Goal: Check status: Check status

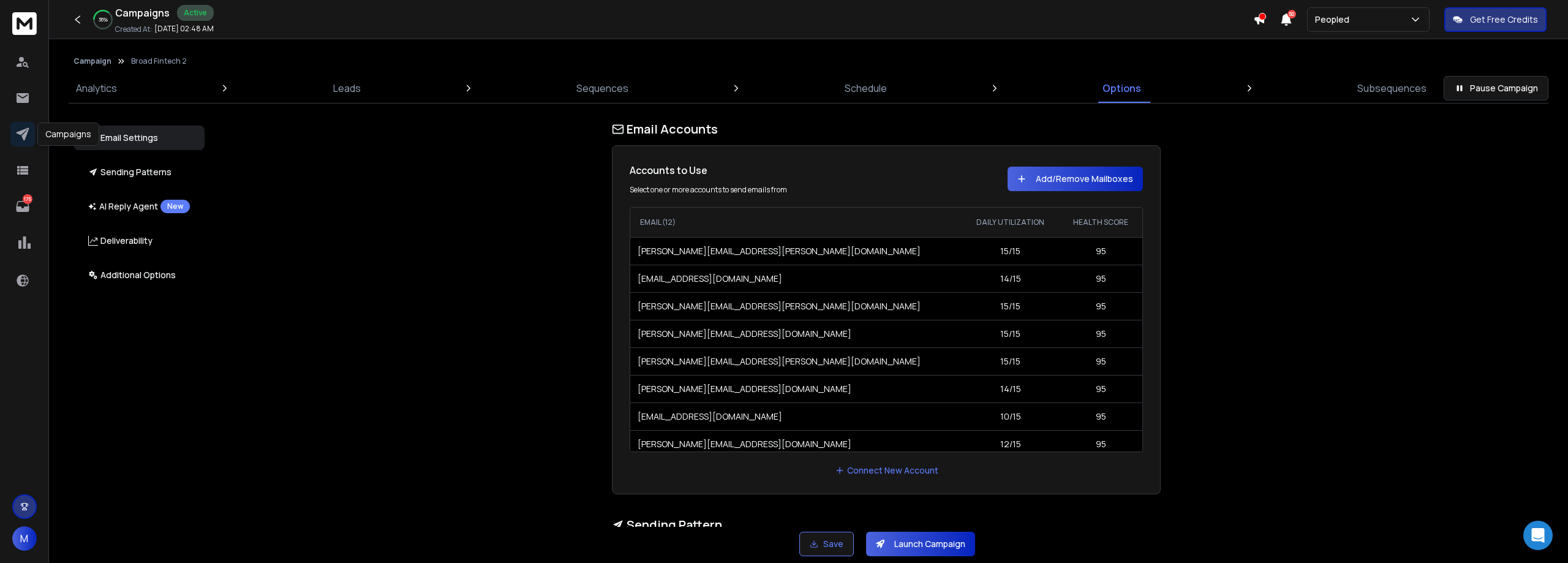
click at [25, 135] on icon at bounding box center [22, 134] width 13 height 13
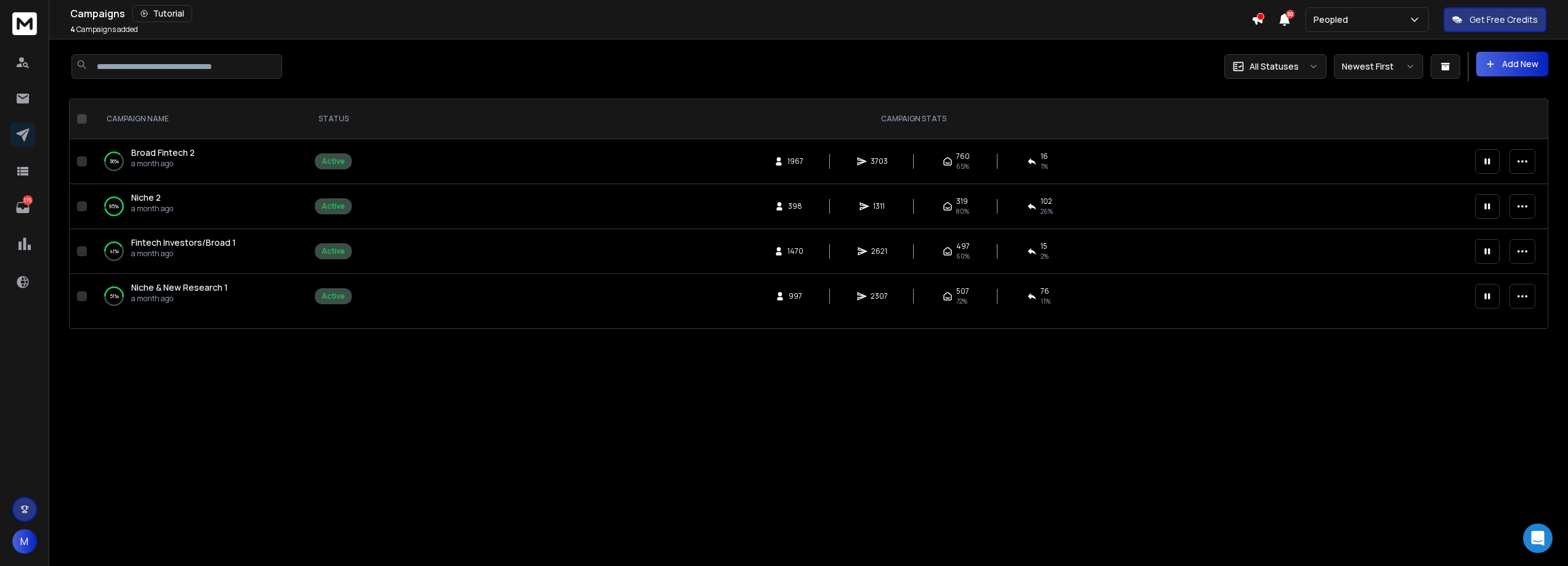
click at [198, 154] on div "36 % Broad Fintech 2 a month ago" at bounding box center [199, 162] width 191 height 30
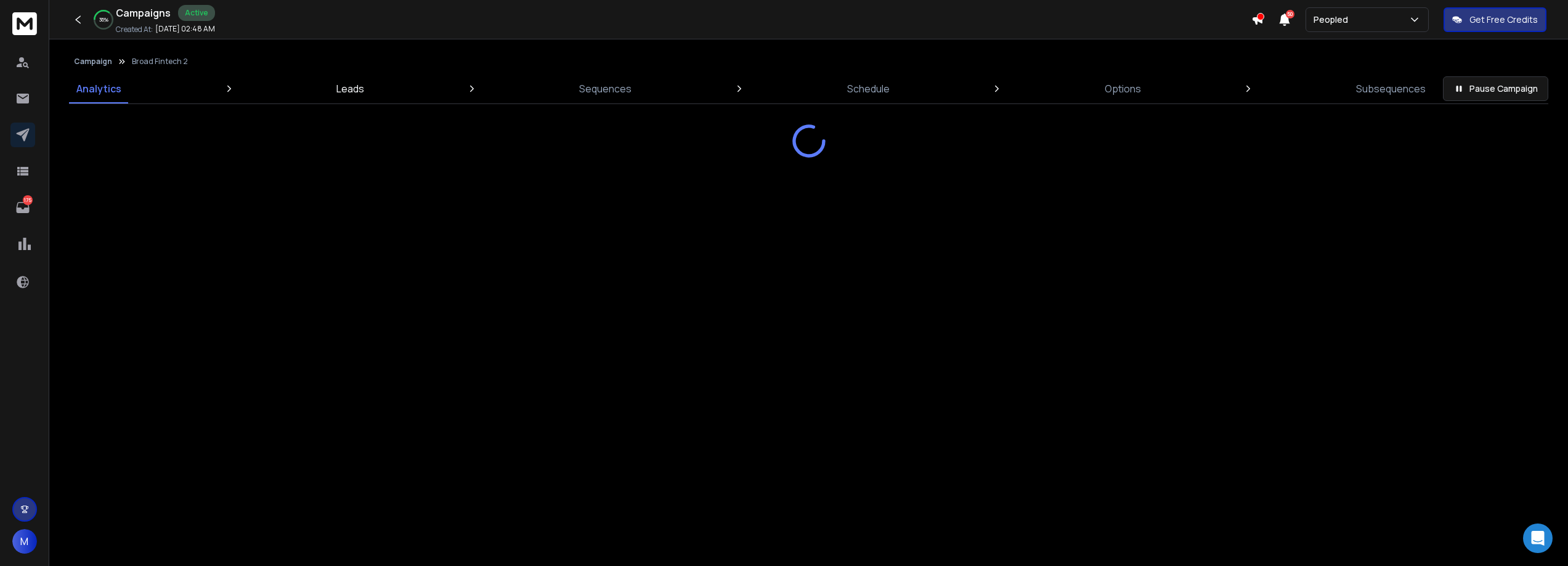
click at [358, 90] on p "Leads" at bounding box center [350, 89] width 28 height 15
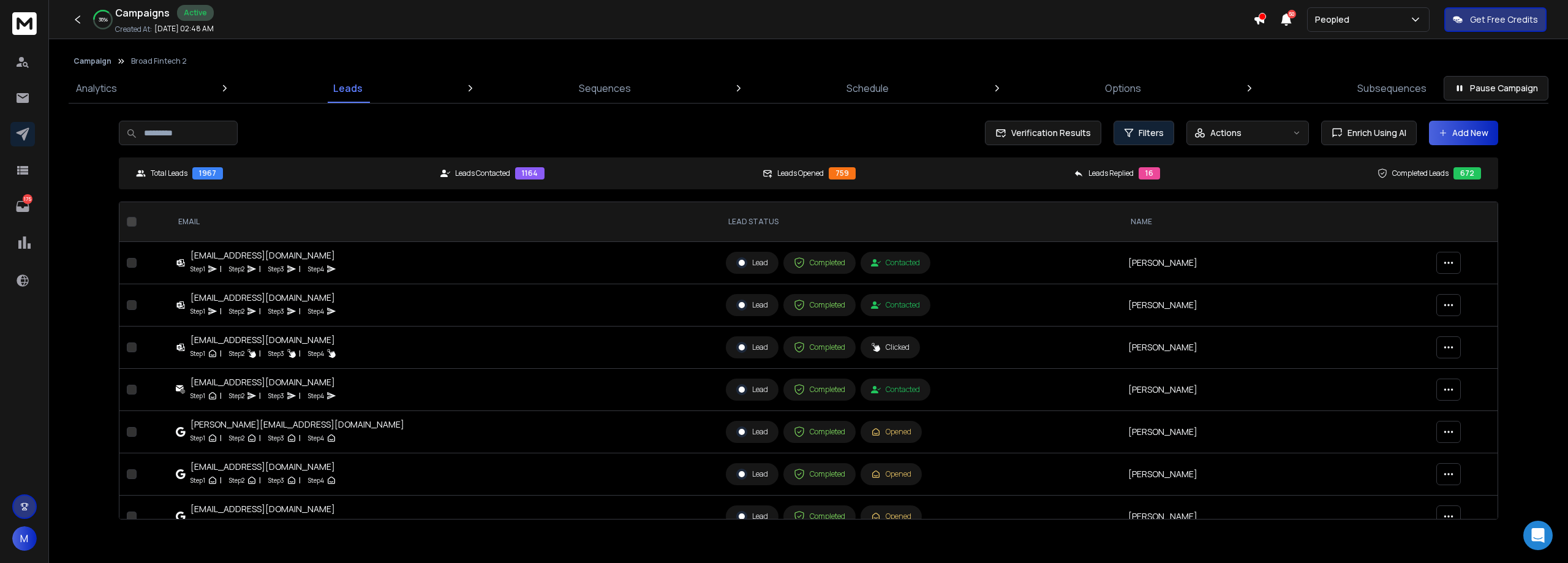
click at [1137, 134] on button "Filters" at bounding box center [1144, 133] width 61 height 24
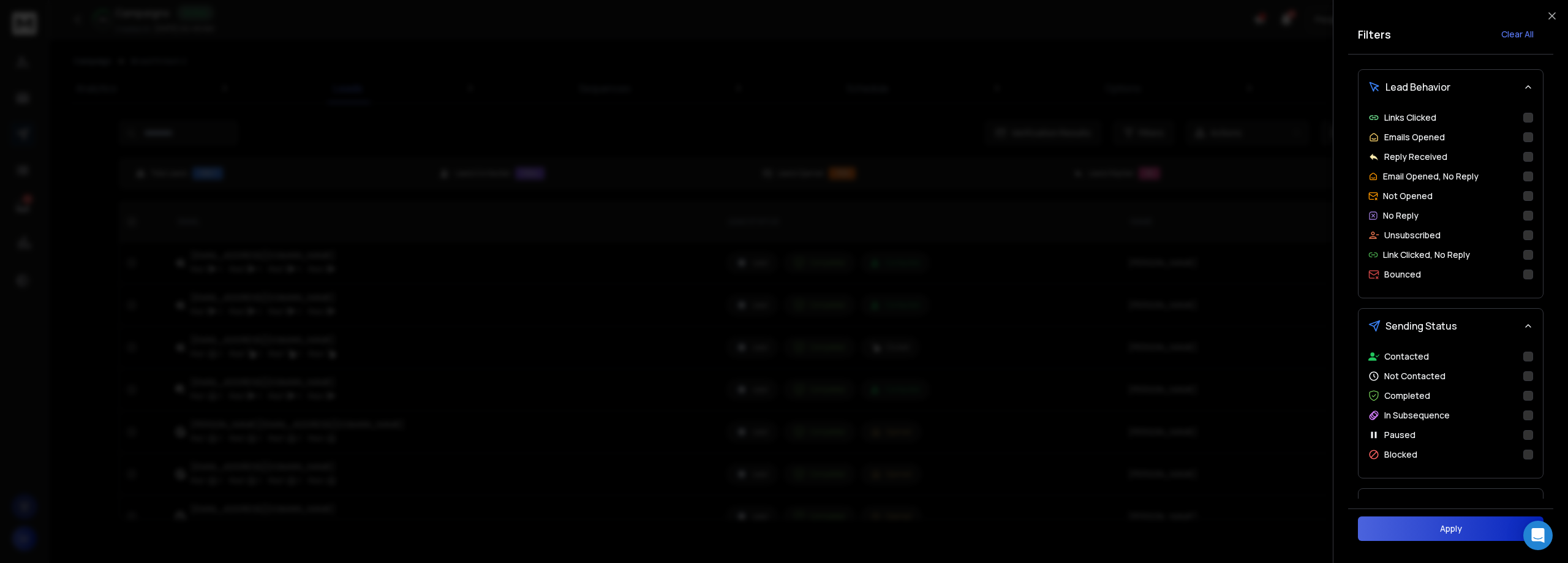
click at [1412, 374] on p "Not Contacted" at bounding box center [1414, 376] width 61 height 12
click at [1523, 374] on button "Not Contacted" at bounding box center [1528, 376] width 10 height 10
click at [1426, 519] on button "Apply" at bounding box center [1450, 529] width 186 height 24
